Goal: Information Seeking & Learning: Stay updated

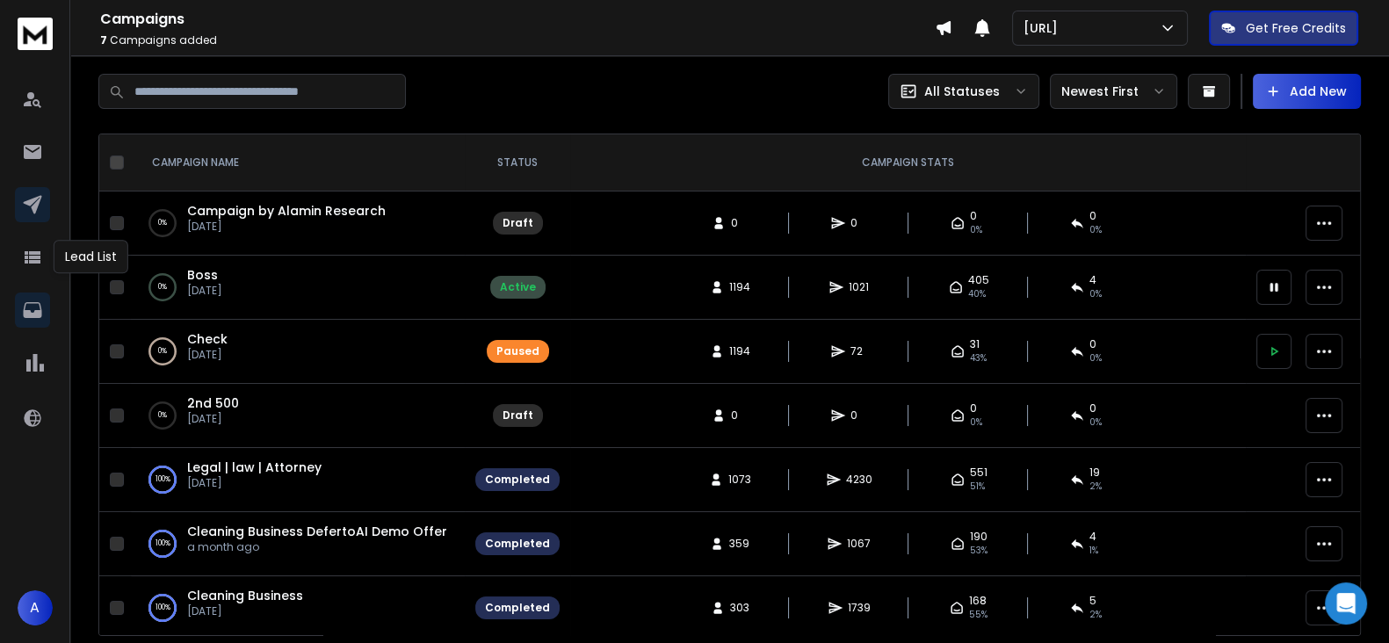
click at [40, 299] on icon at bounding box center [32, 309] width 21 height 21
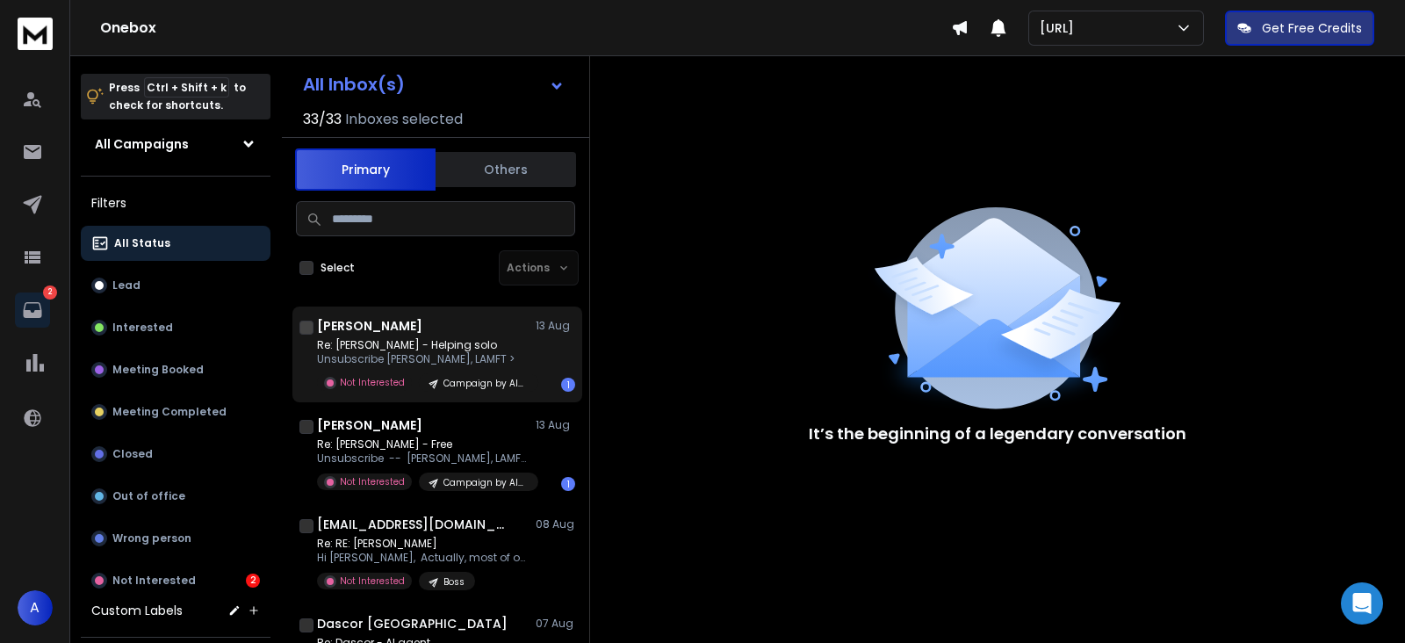
click at [512, 338] on p "Re: [PERSON_NAME] - Helping solo" at bounding box center [422, 345] width 211 height 14
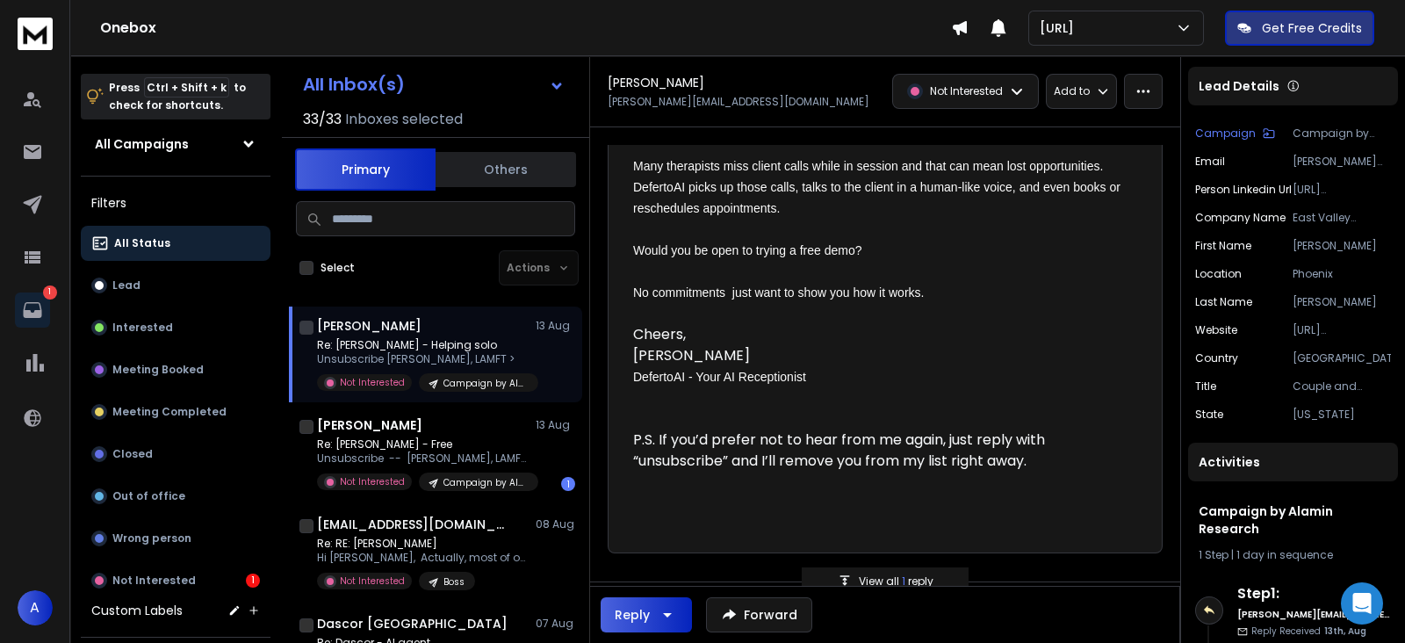
scroll to position [438, 0]
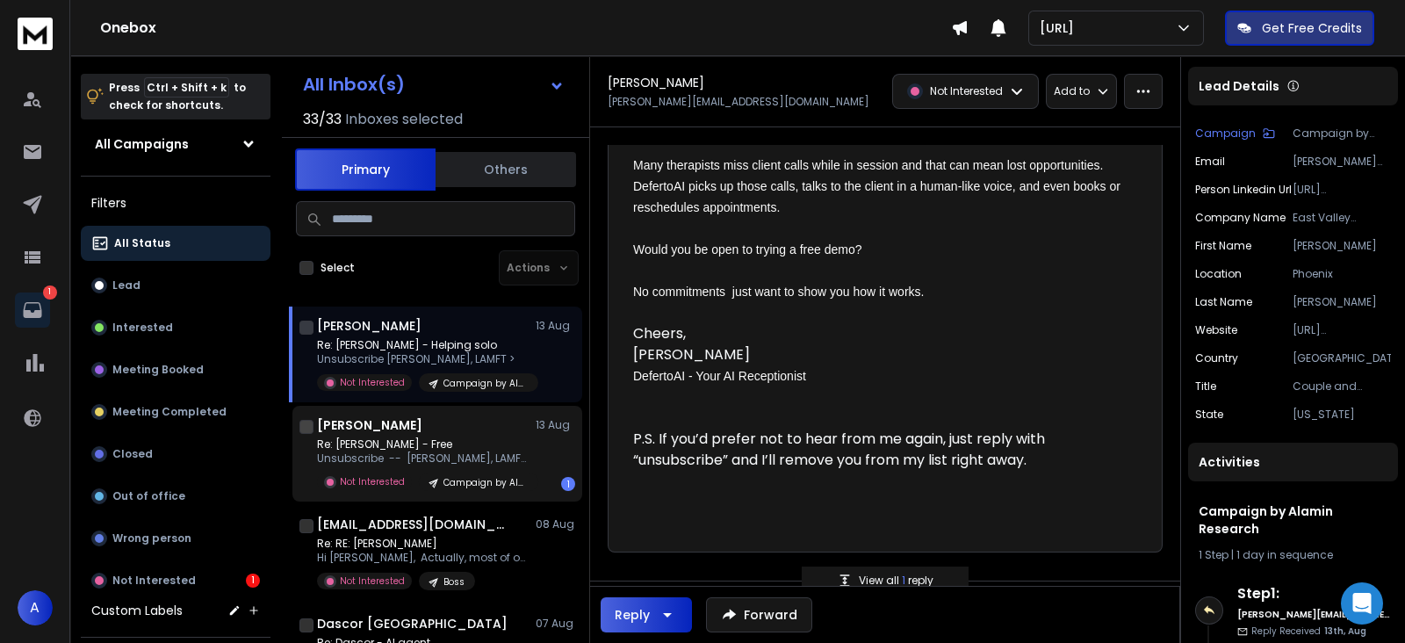
click at [497, 435] on div "[PERSON_NAME] [DATE] Re: [PERSON_NAME] - Free Unsubscribe -- [PERSON_NAME], LAM…" at bounding box center [446, 453] width 258 height 75
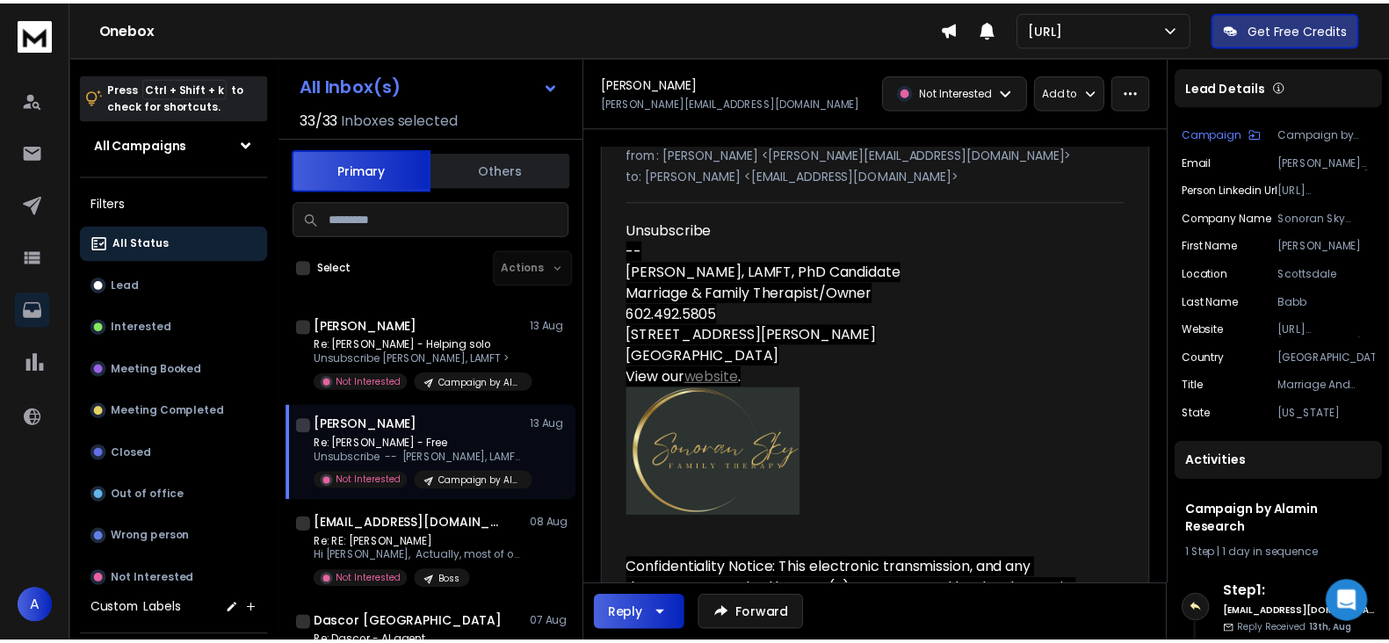
scroll to position [0, 0]
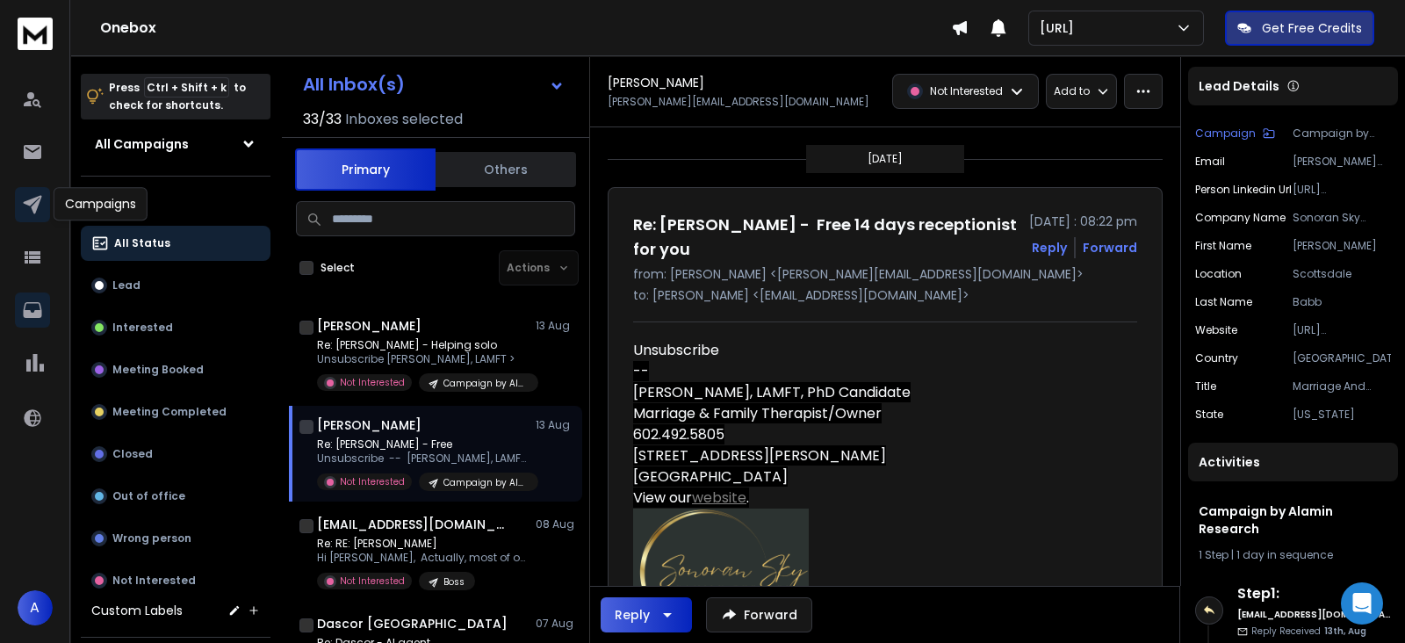
click at [31, 206] on icon at bounding box center [32, 204] width 21 height 21
